Goal: Task Accomplishment & Management: Manage account settings

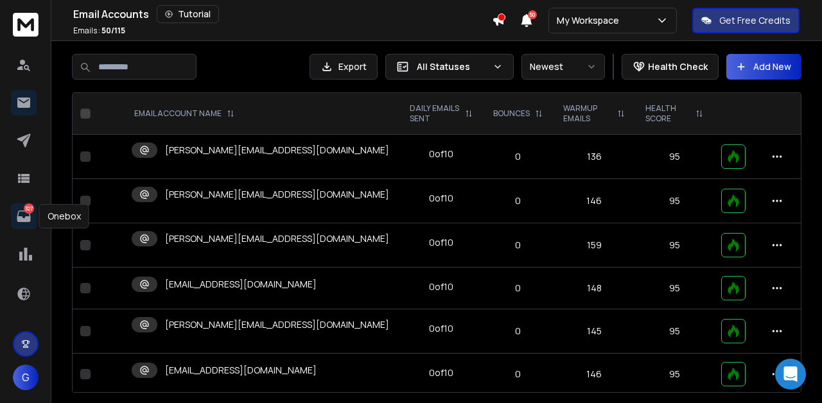
click at [21, 209] on icon at bounding box center [23, 216] width 15 height 15
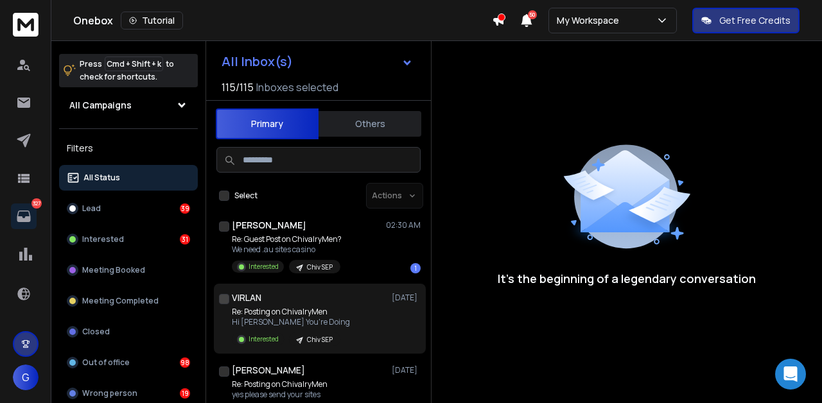
scroll to position [73, 0]
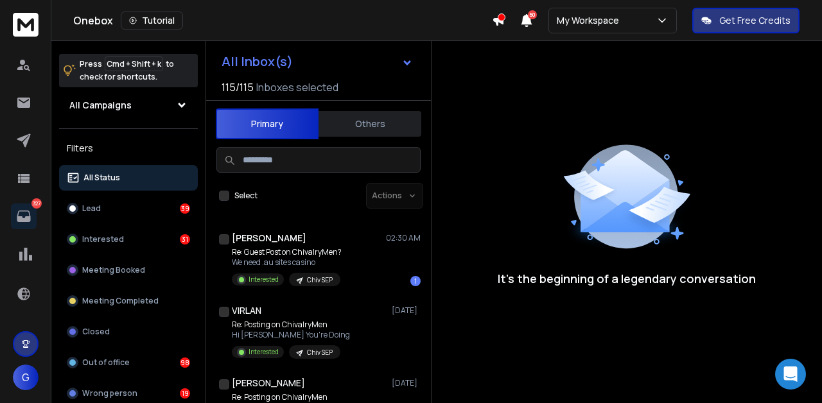
click at [326, 295] on div "[PERSON_NAME] 04:15 AM Re: Guest Post on ChivalryMen? Hi, Sorry I don't have No…" at bounding box center [318, 371] width 225 height 299
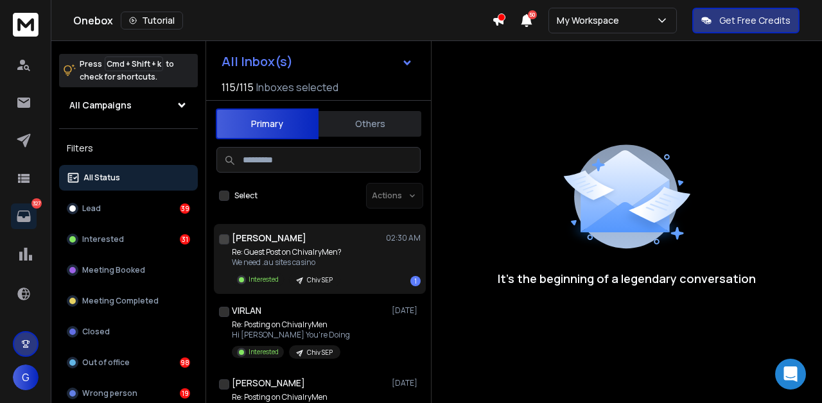
click at [326, 274] on div "Chiv SEP" at bounding box center [314, 279] width 51 height 13
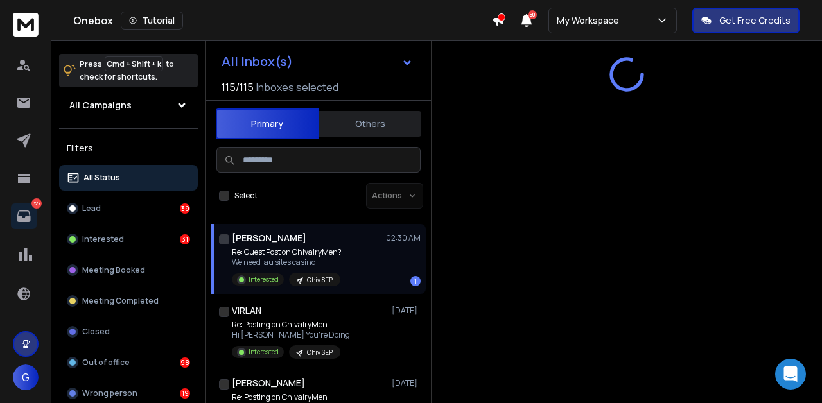
scroll to position [24, 0]
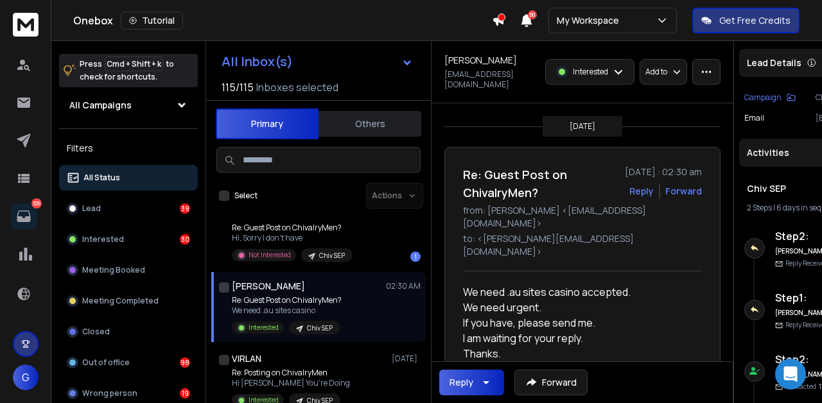
click at [720, 73] on button "button" at bounding box center [706, 72] width 28 height 26
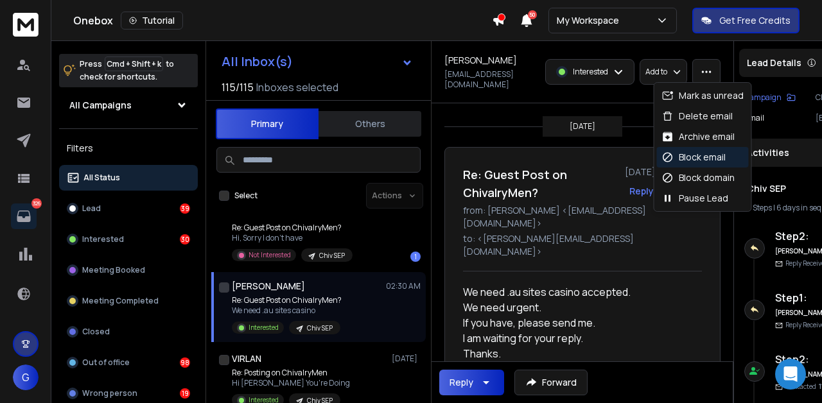
click at [708, 159] on div "Block email" at bounding box center [694, 157] width 64 height 13
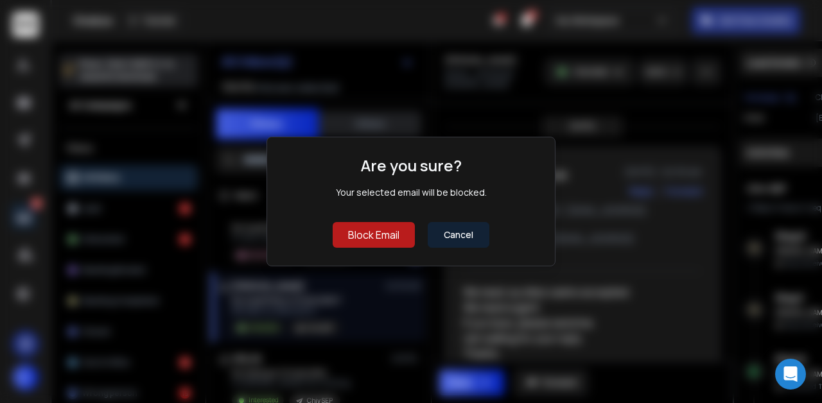
click at [367, 234] on button "Block Email" at bounding box center [374, 235] width 82 height 26
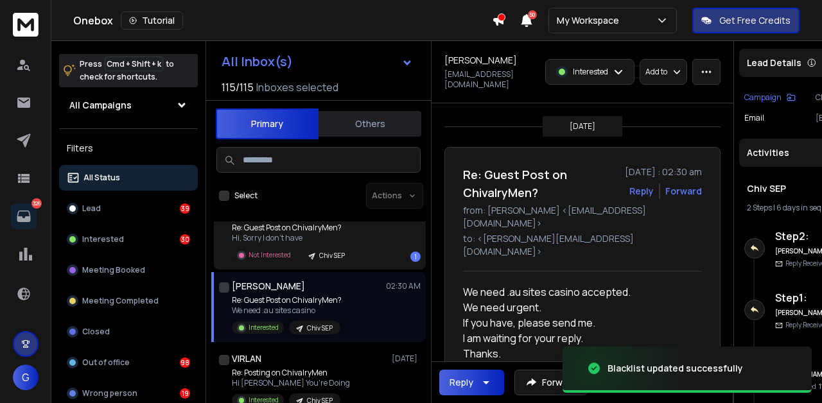
click at [306, 248] on div "Re: Guest Post on ChivalryMen? Hi, Sorry I don't have Not Interested Chiv SEP" at bounding box center [292, 242] width 121 height 39
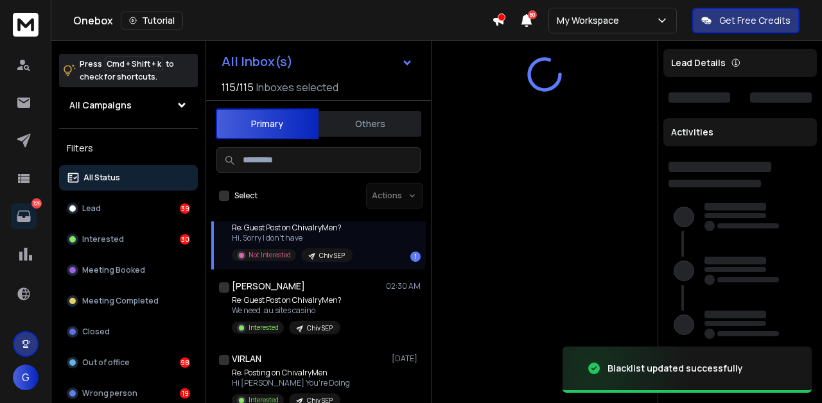
scroll to position [0, 0]
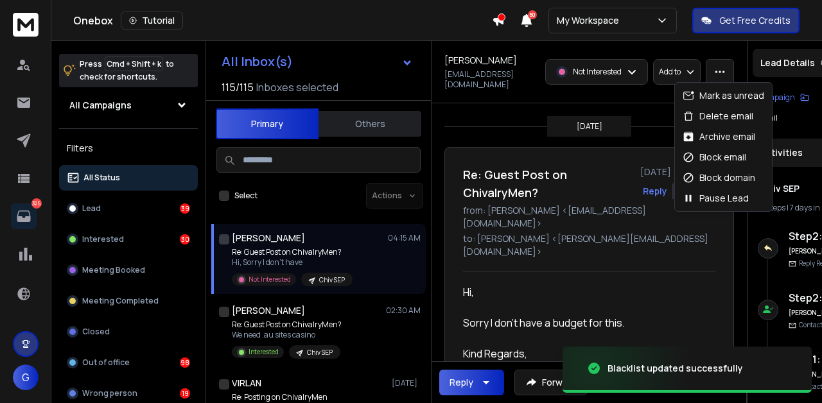
click at [734, 68] on button "button" at bounding box center [720, 72] width 28 height 26
click at [722, 155] on div "Block email" at bounding box center [714, 157] width 64 height 13
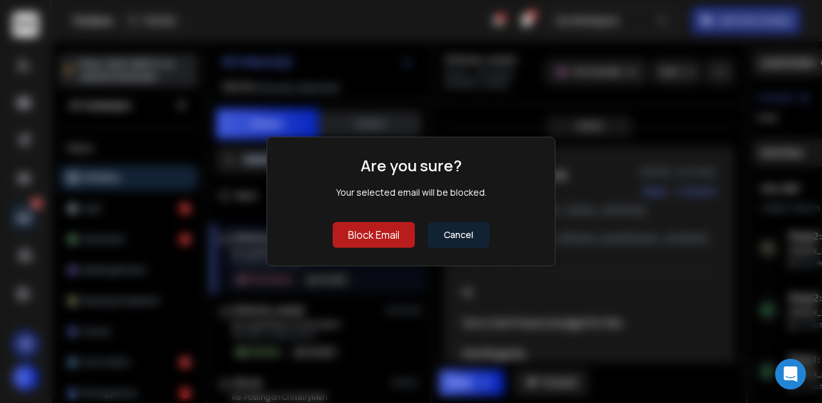
click at [404, 236] on button "Block Email" at bounding box center [374, 235] width 82 height 26
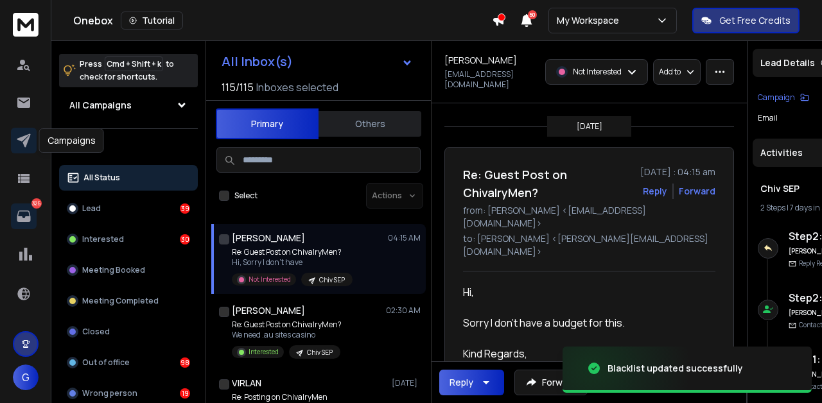
click at [22, 135] on icon at bounding box center [23, 140] width 15 height 15
